Goal: Navigation & Orientation: Find specific page/section

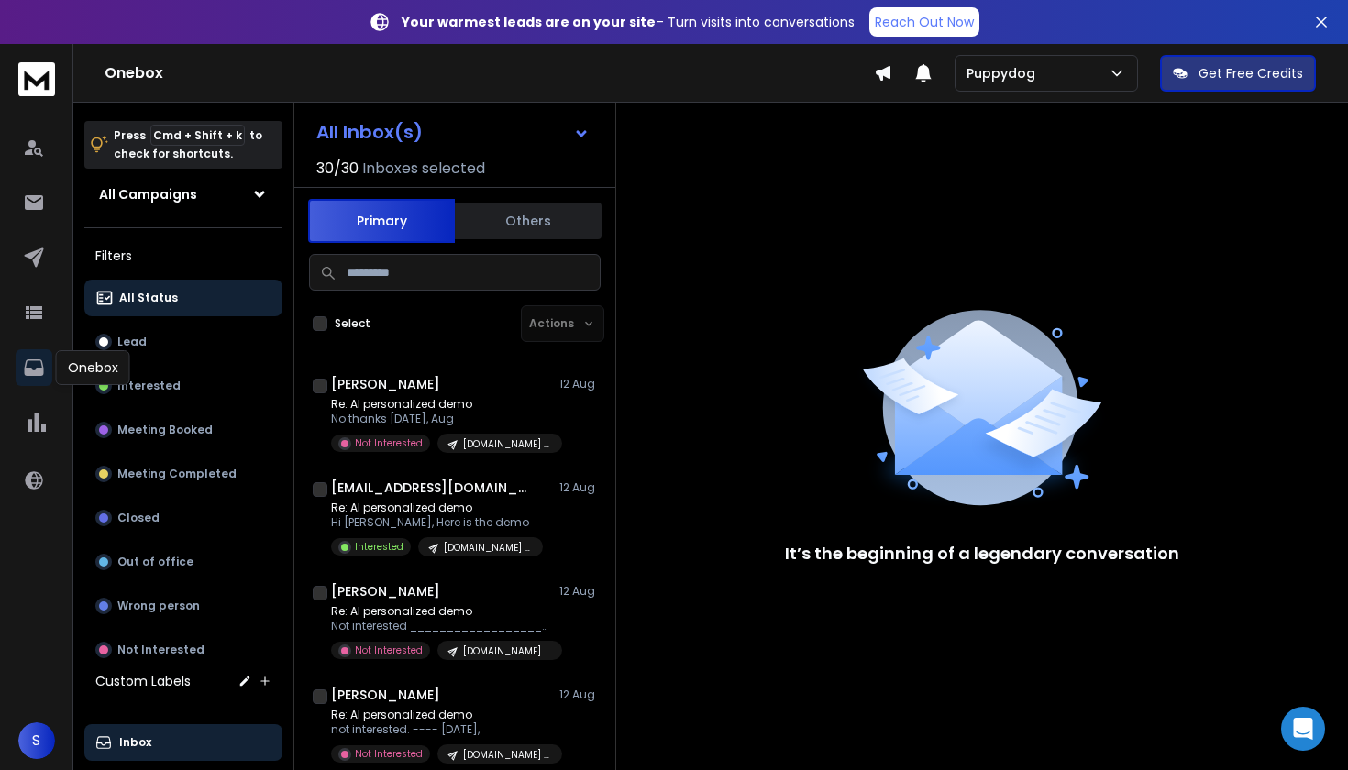
click at [24, 368] on icon at bounding box center [34, 368] width 22 height 22
click at [32, 364] on icon at bounding box center [34, 368] width 22 height 22
click at [37, 319] on icon at bounding box center [34, 313] width 22 height 22
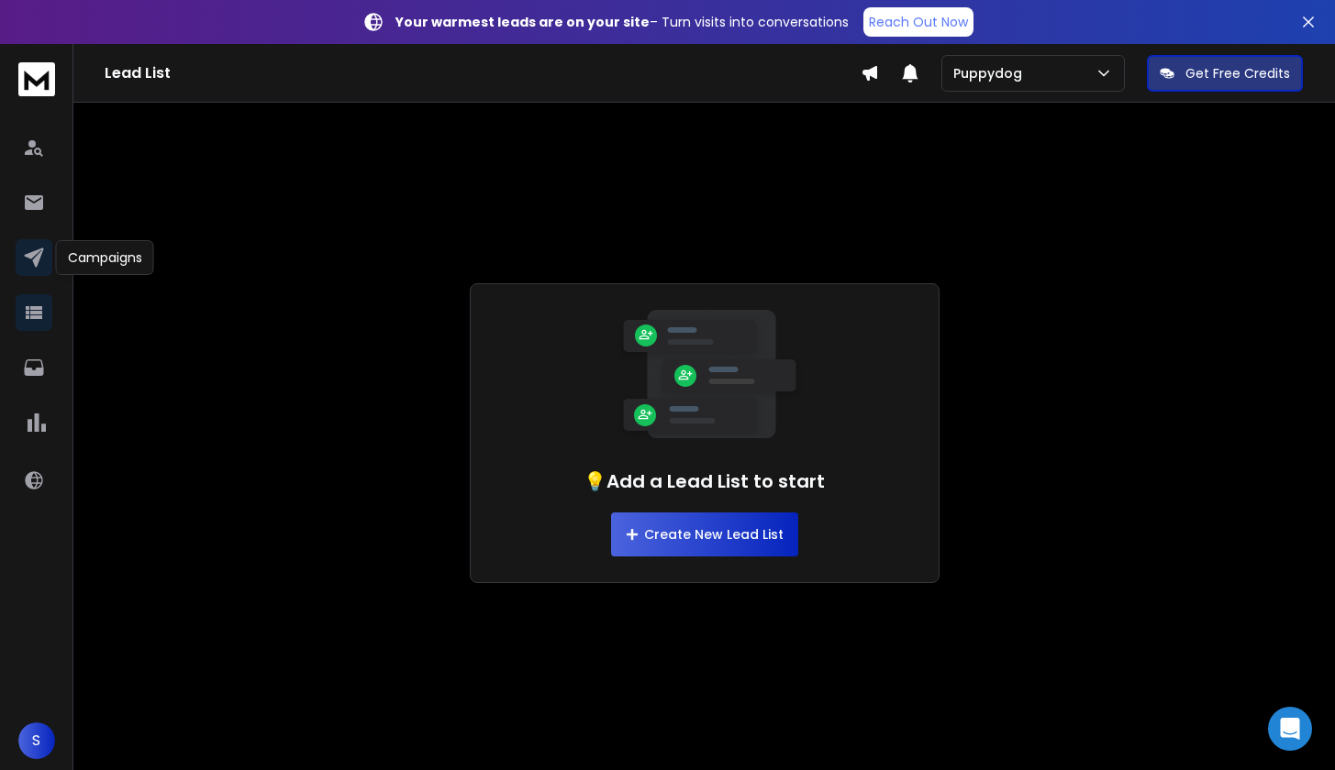
click at [38, 263] on icon at bounding box center [33, 257] width 19 height 19
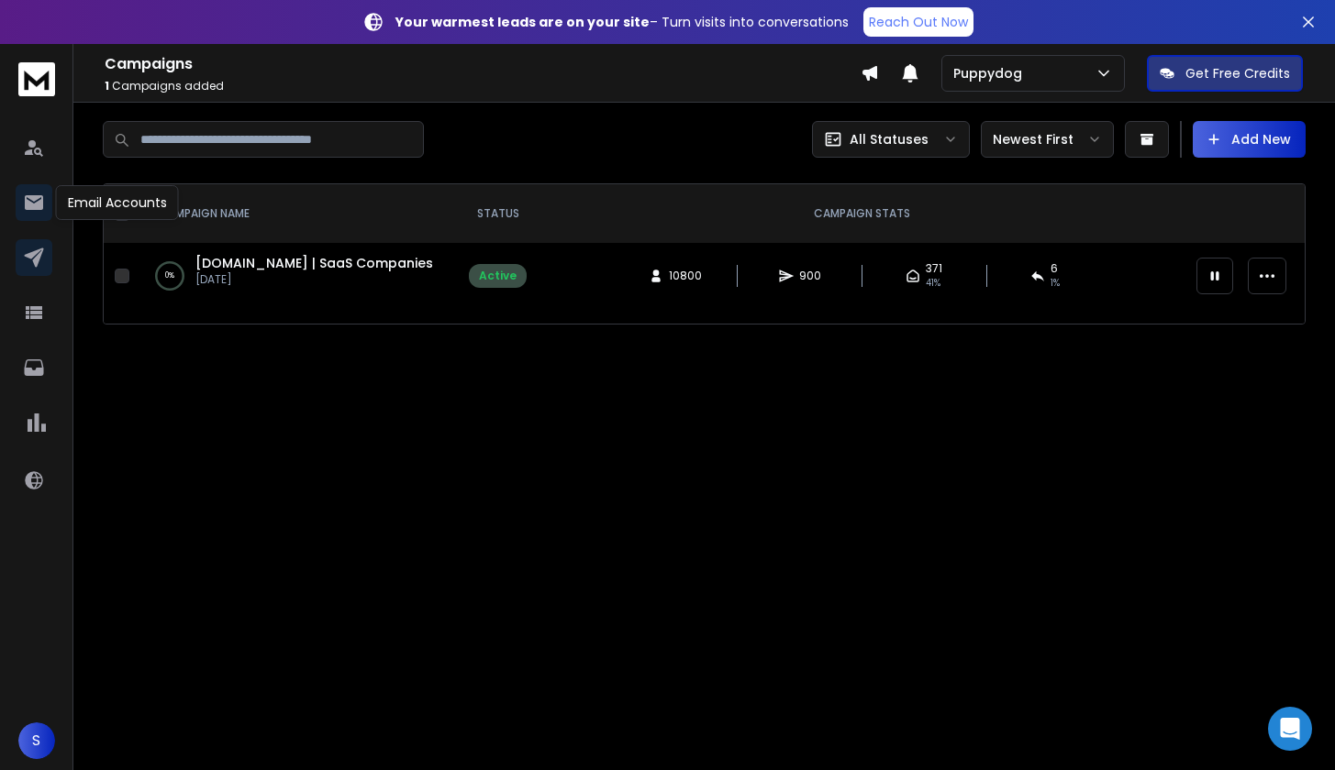
click at [33, 216] on link at bounding box center [34, 202] width 37 height 37
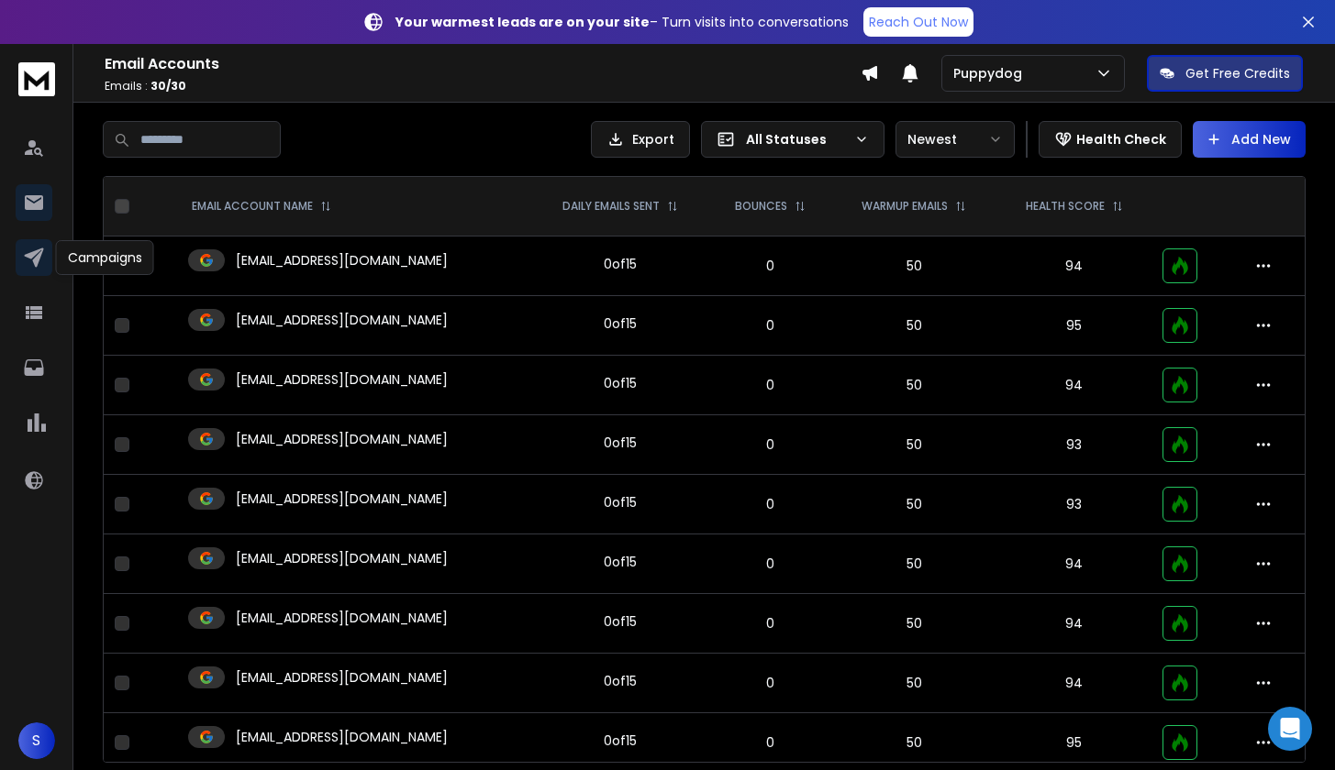
click at [34, 262] on icon at bounding box center [33, 257] width 19 height 19
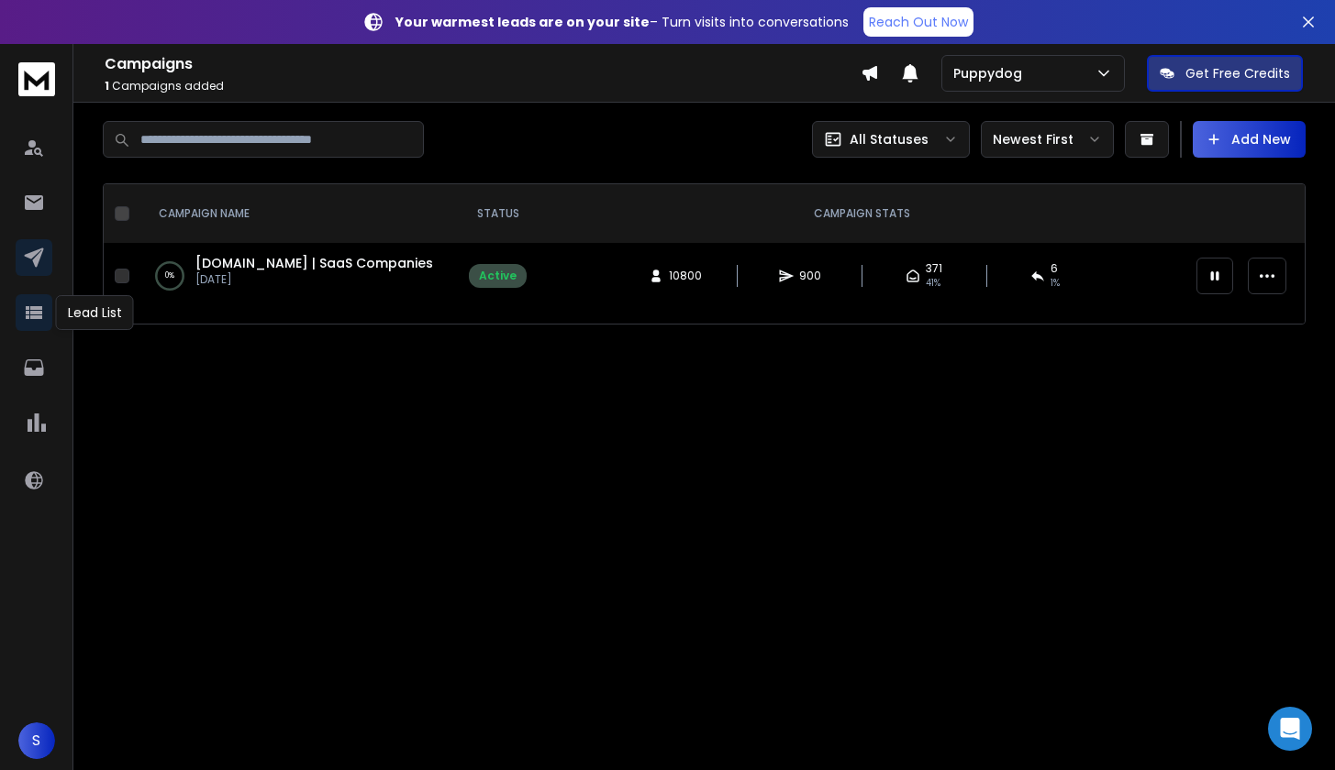
click at [39, 317] on icon at bounding box center [34, 312] width 17 height 13
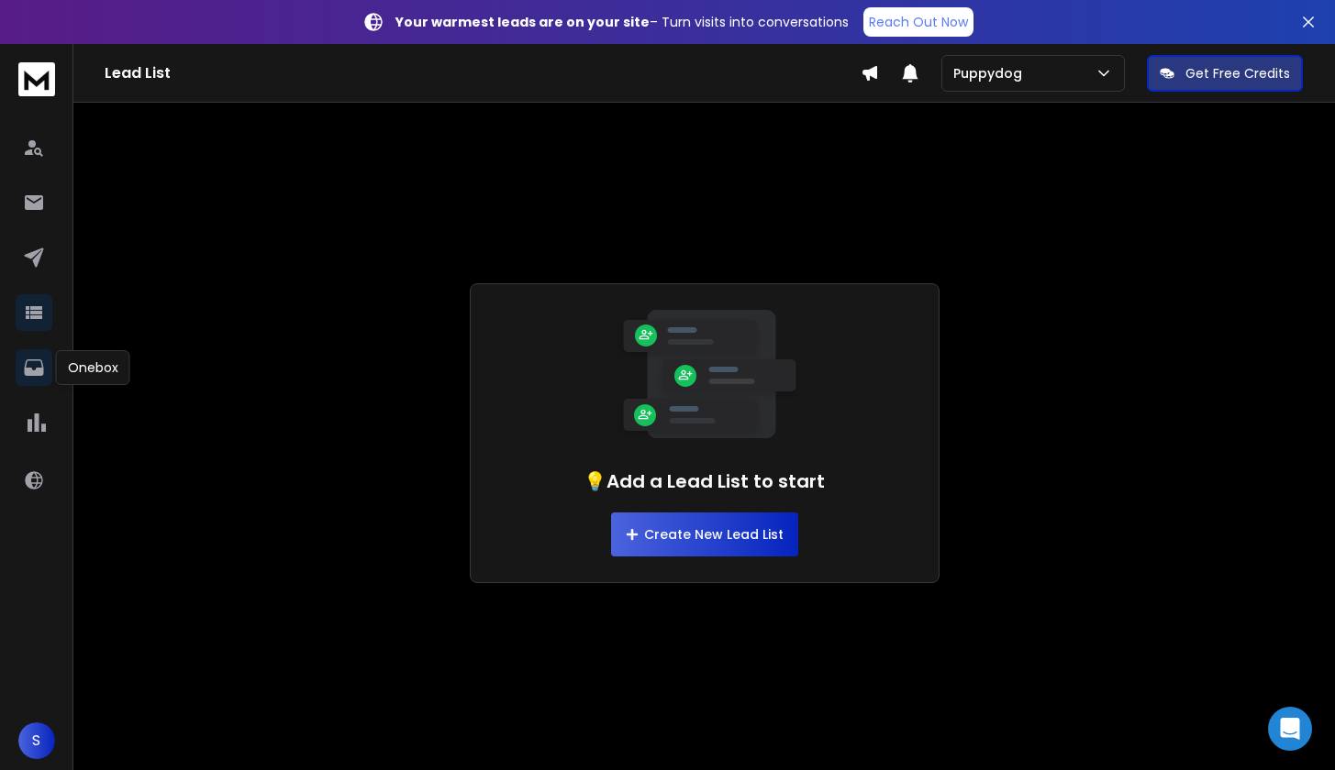
click at [38, 373] on icon at bounding box center [33, 368] width 19 height 17
